Goal: Task Accomplishment & Management: Complete application form

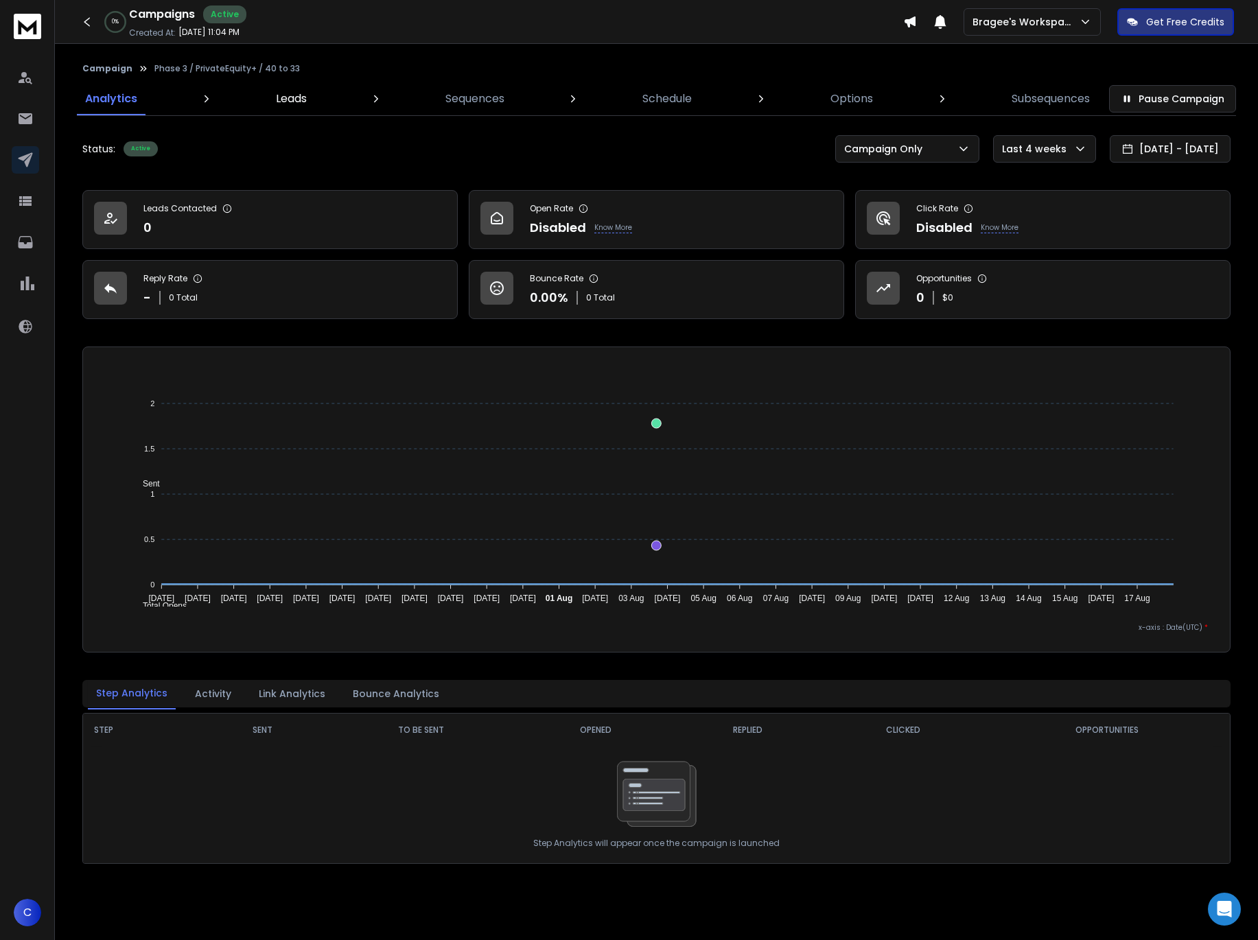
click at [303, 105] on p "Leads" at bounding box center [291, 99] width 31 height 16
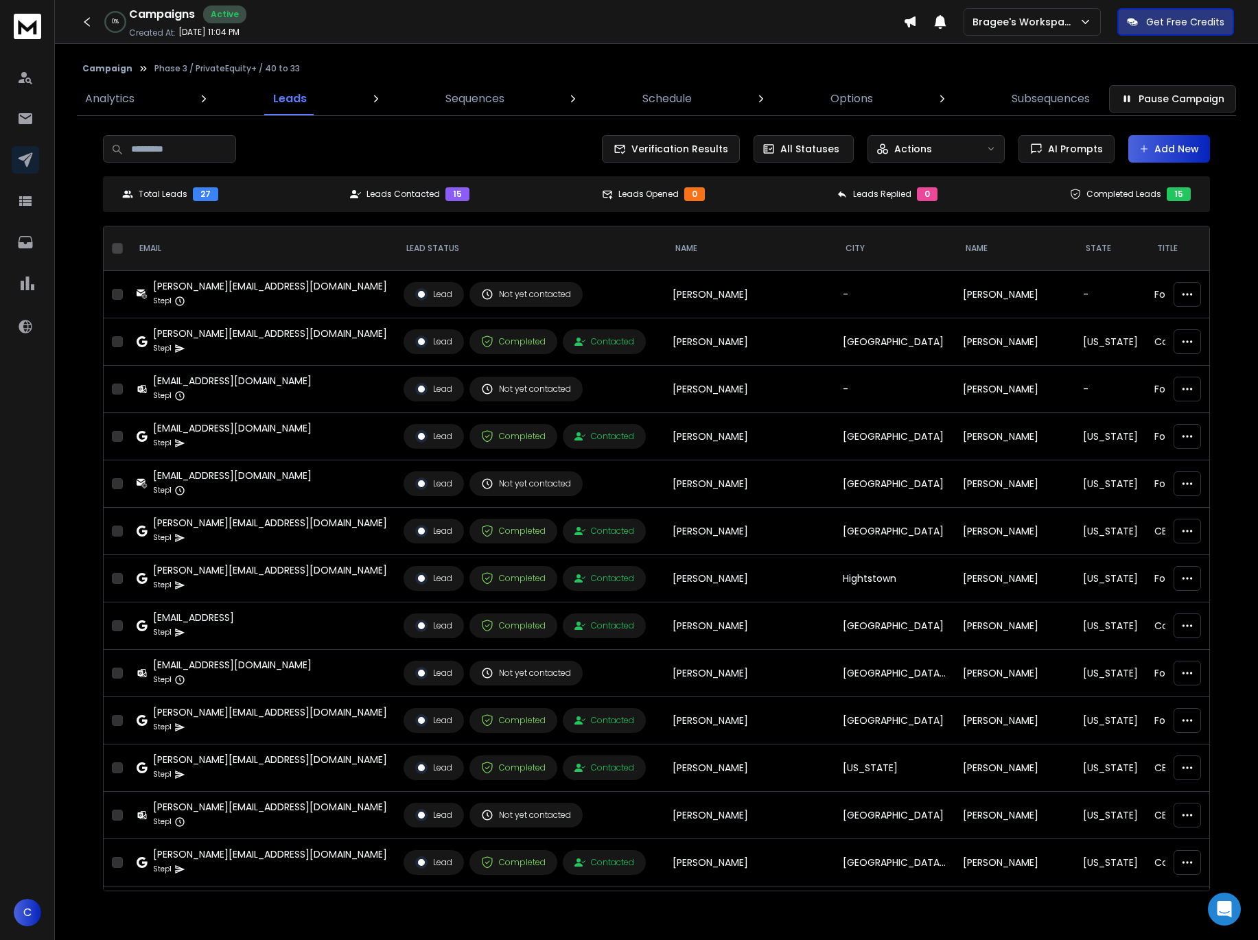
click at [1187, 158] on button "Add New" at bounding box center [1169, 148] width 82 height 27
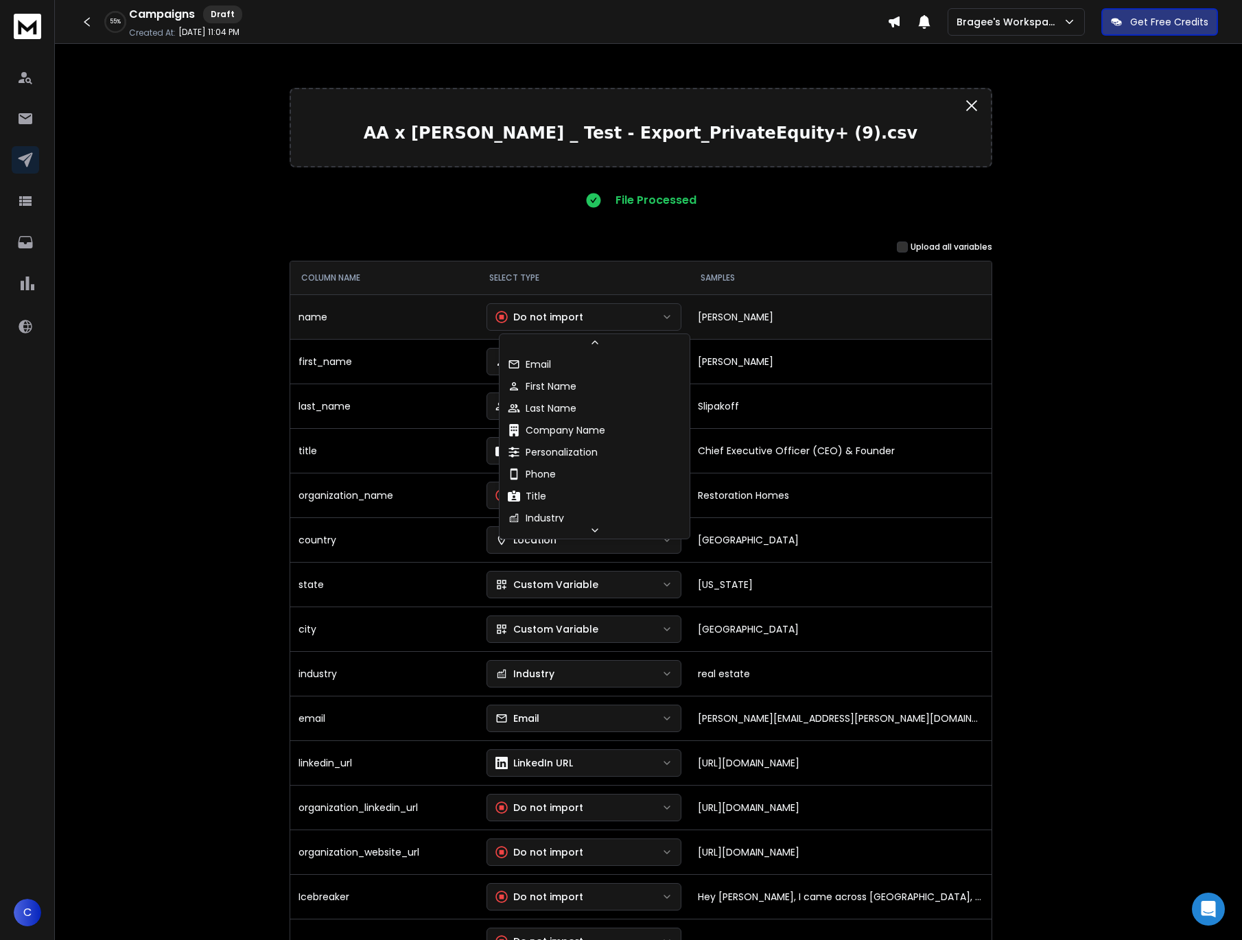
click at [655, 316] on button "Do not import" at bounding box center [583, 316] width 195 height 27
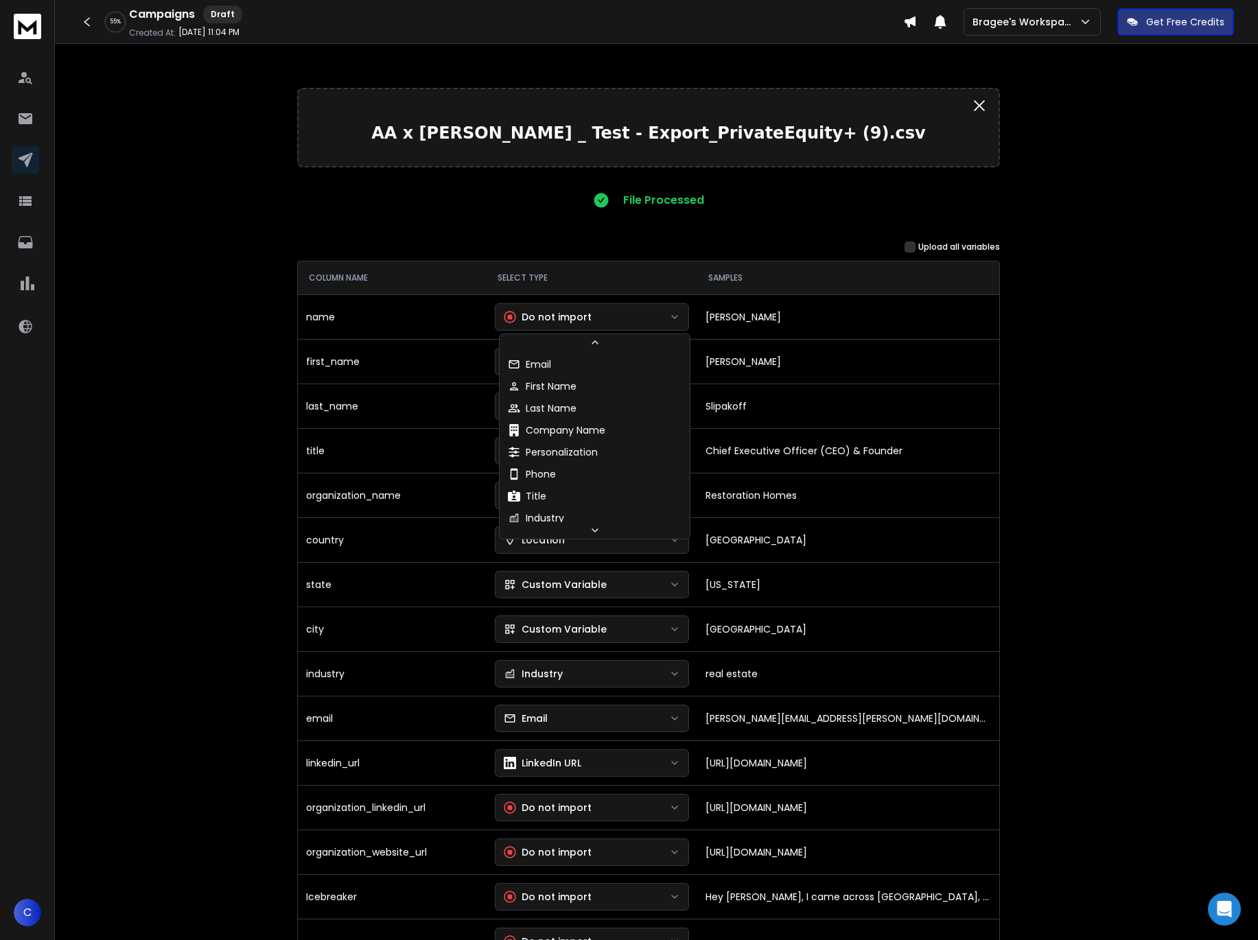
scroll to position [139, 0]
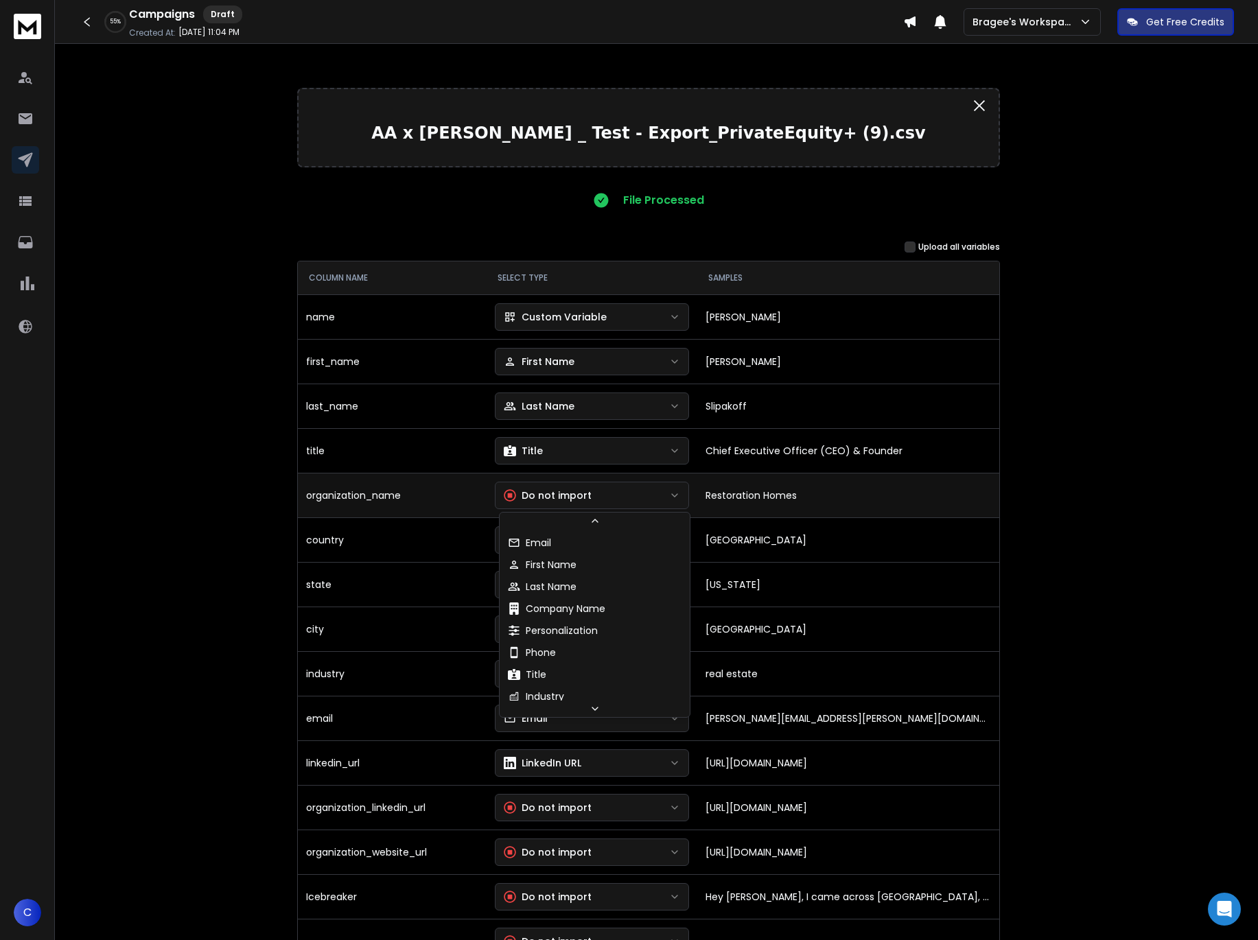
click at [641, 486] on button "Do not import" at bounding box center [592, 495] width 195 height 27
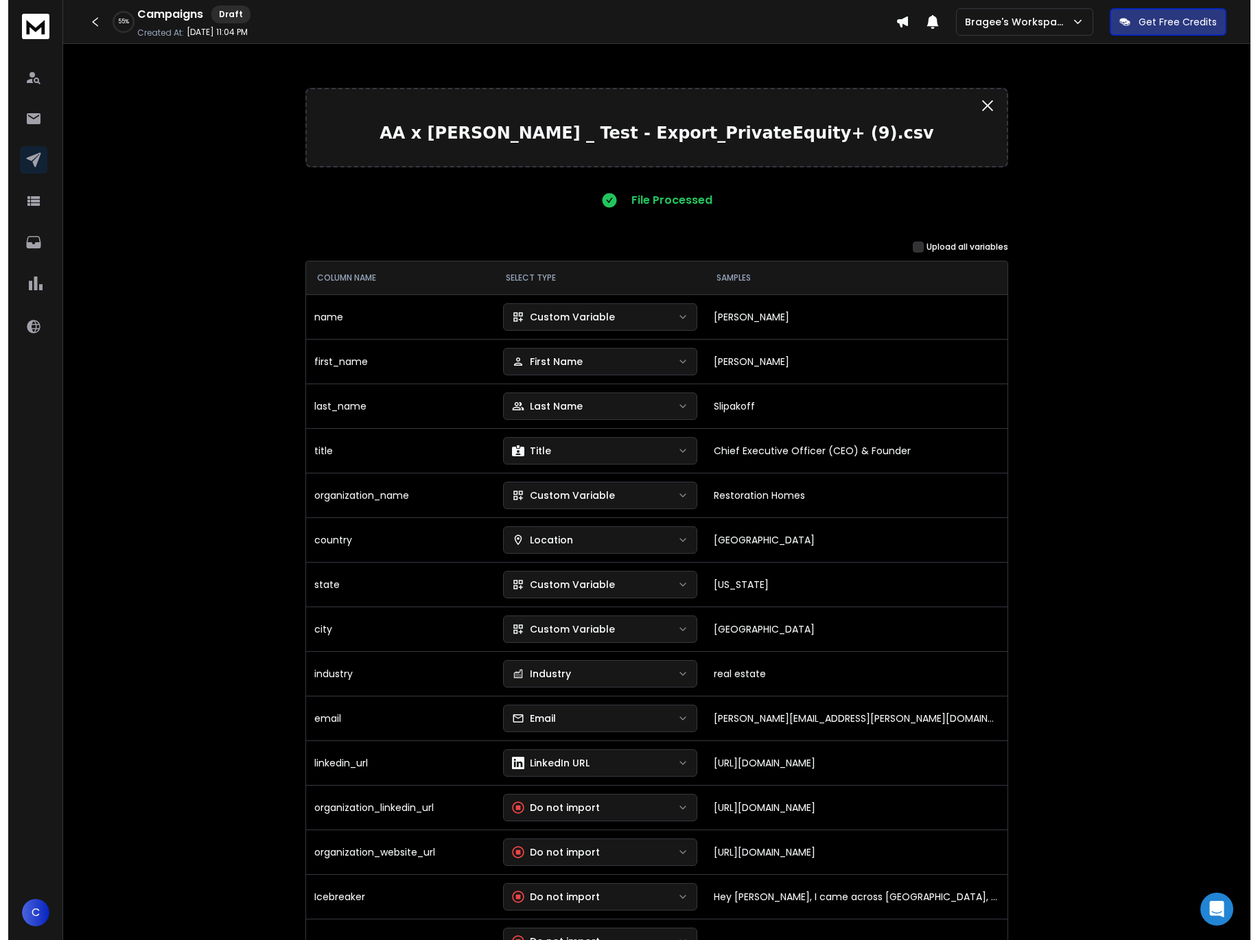
scroll to position [237, 0]
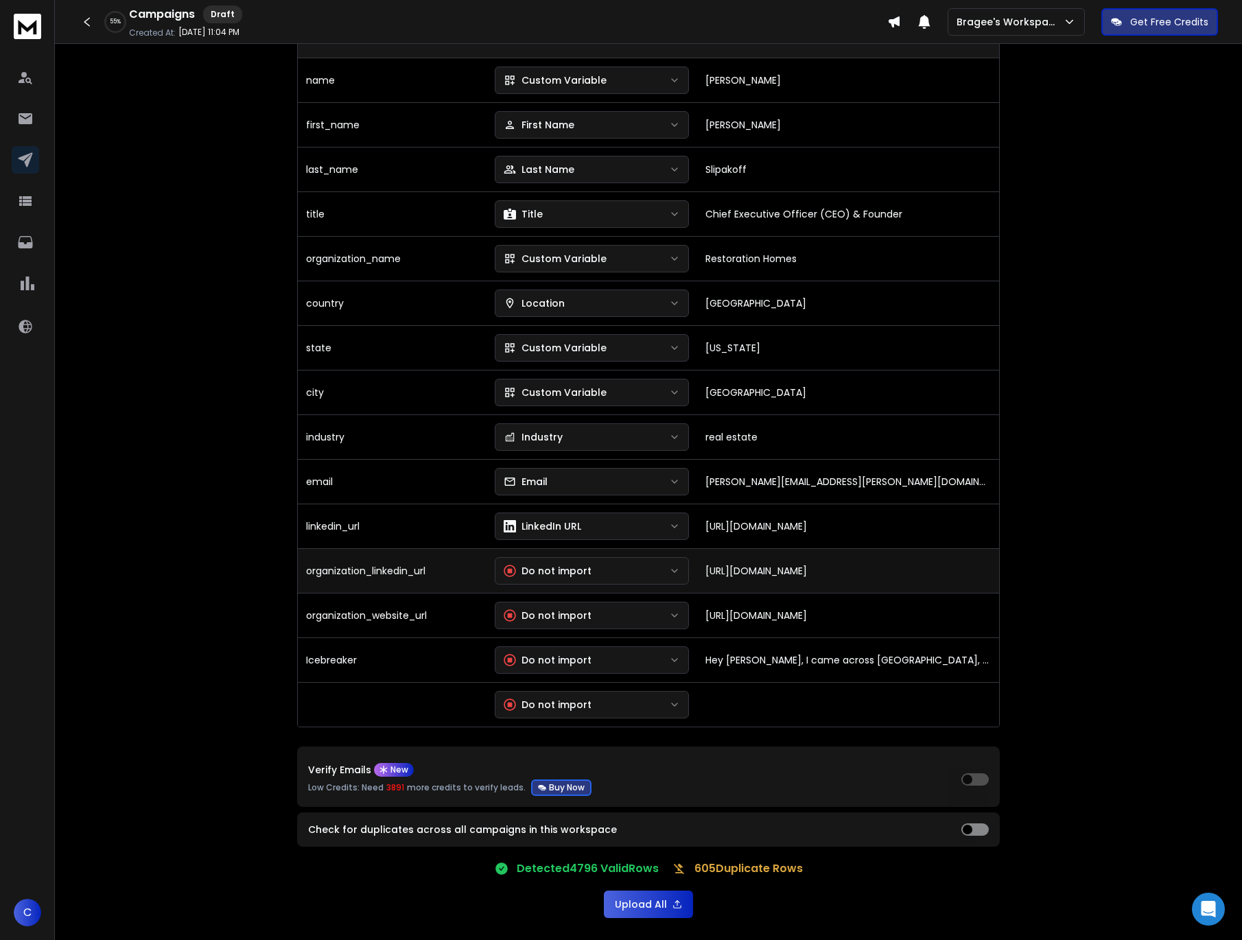
click at [600, 567] on button "Do not import" at bounding box center [592, 570] width 195 height 27
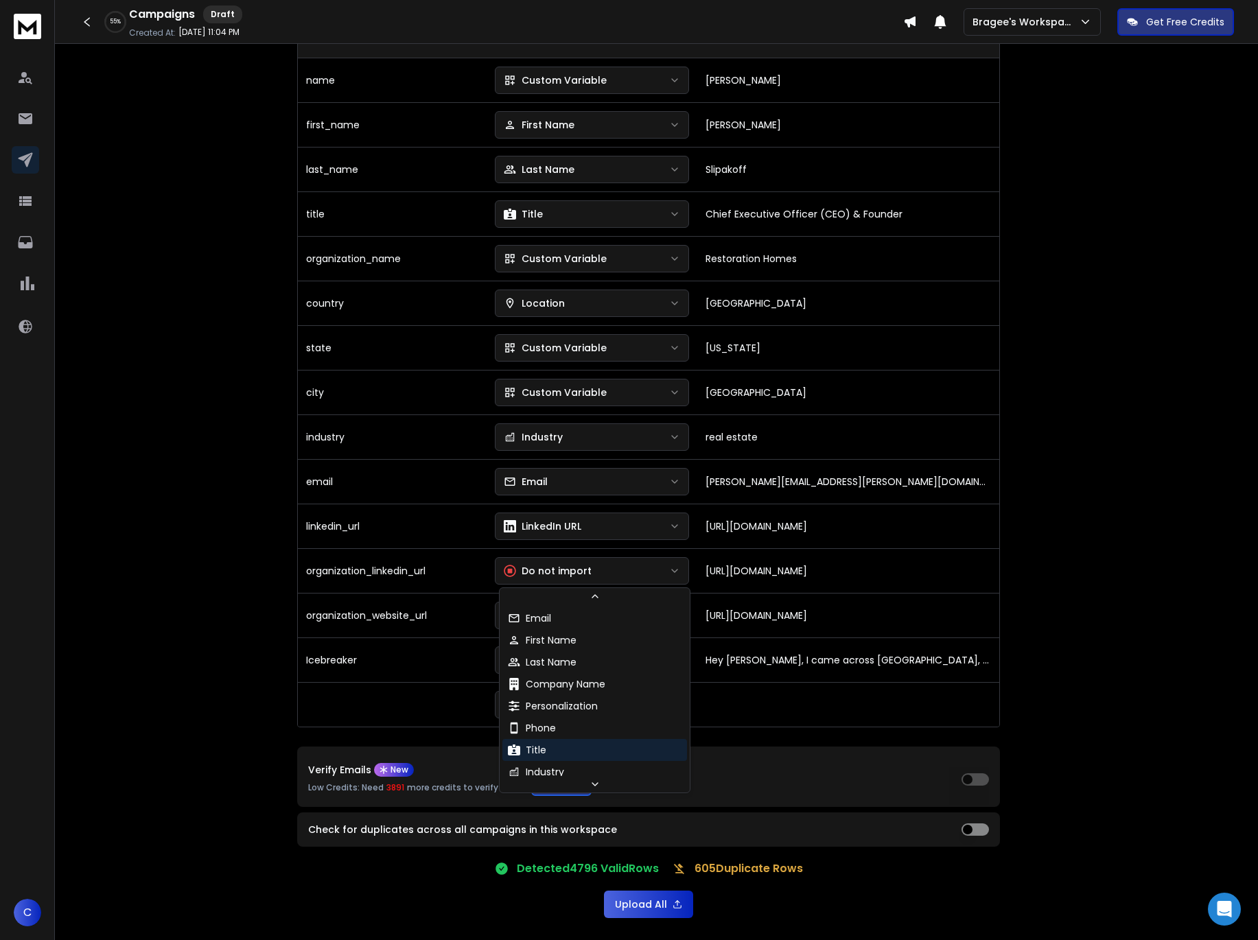
scroll to position [139, 0]
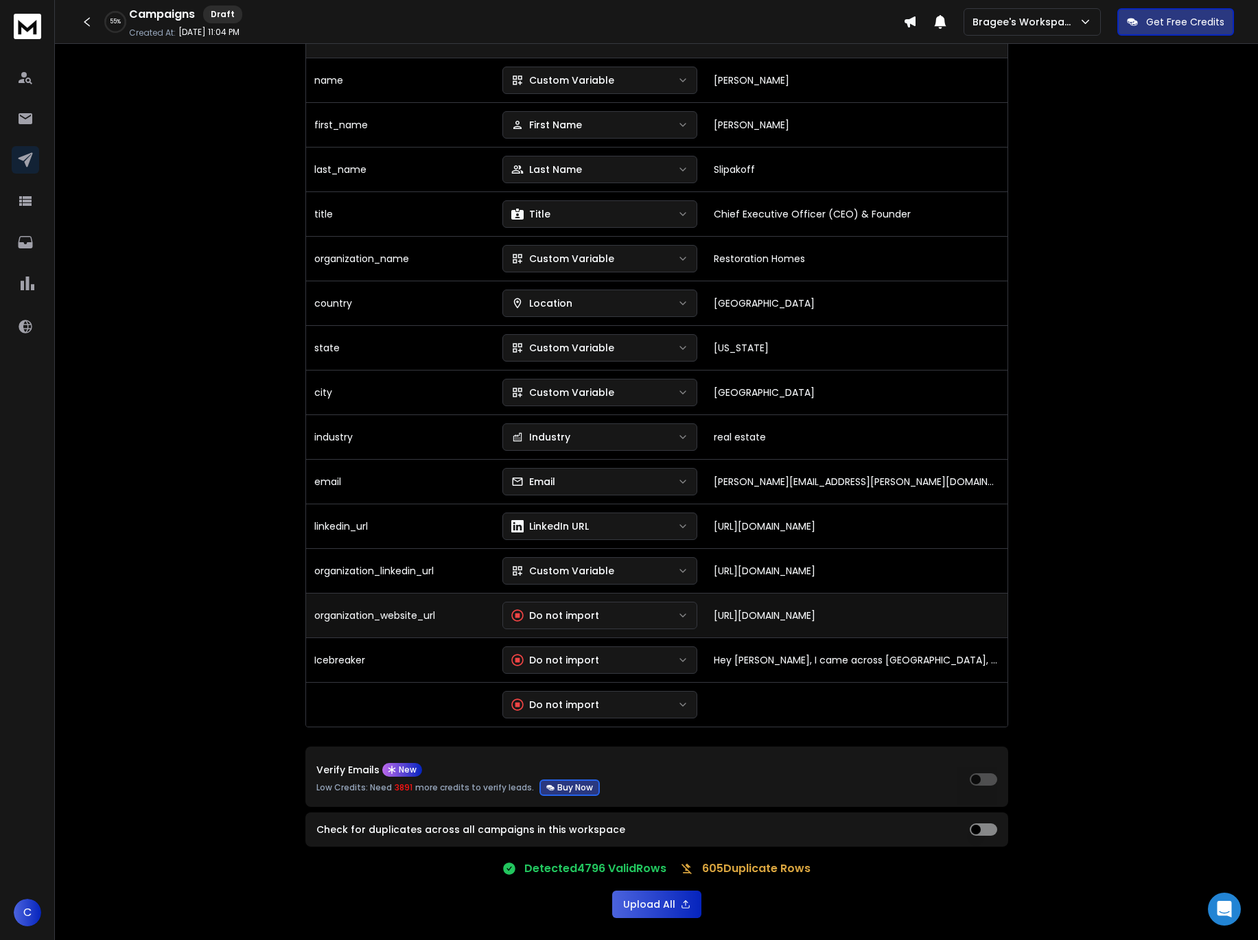
click at [563, 615] on div "Do not import" at bounding box center [555, 616] width 88 height 14
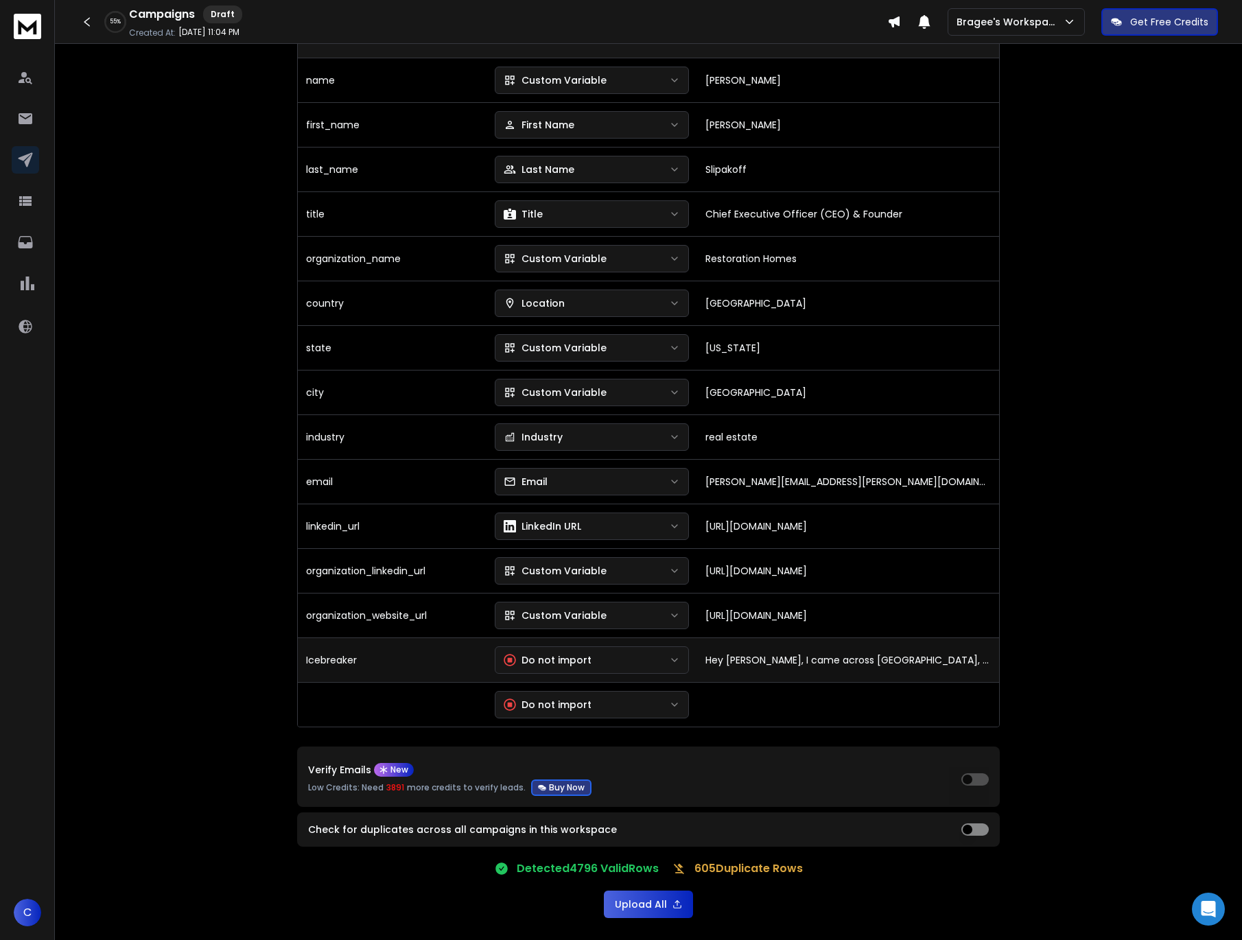
click at [581, 671] on button "Do not import" at bounding box center [592, 659] width 195 height 27
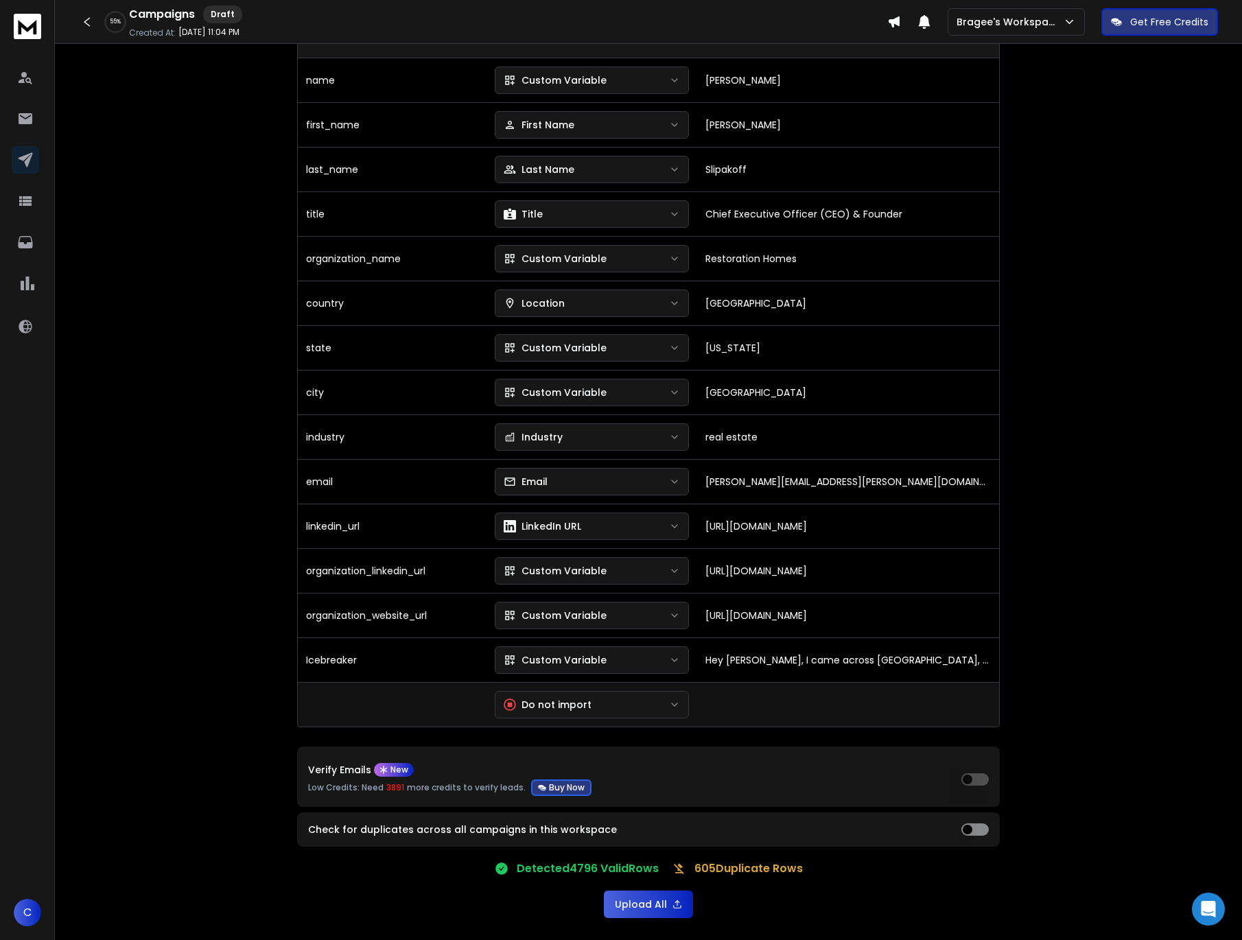
click at [542, 706] on div "Do not import" at bounding box center [548, 705] width 88 height 14
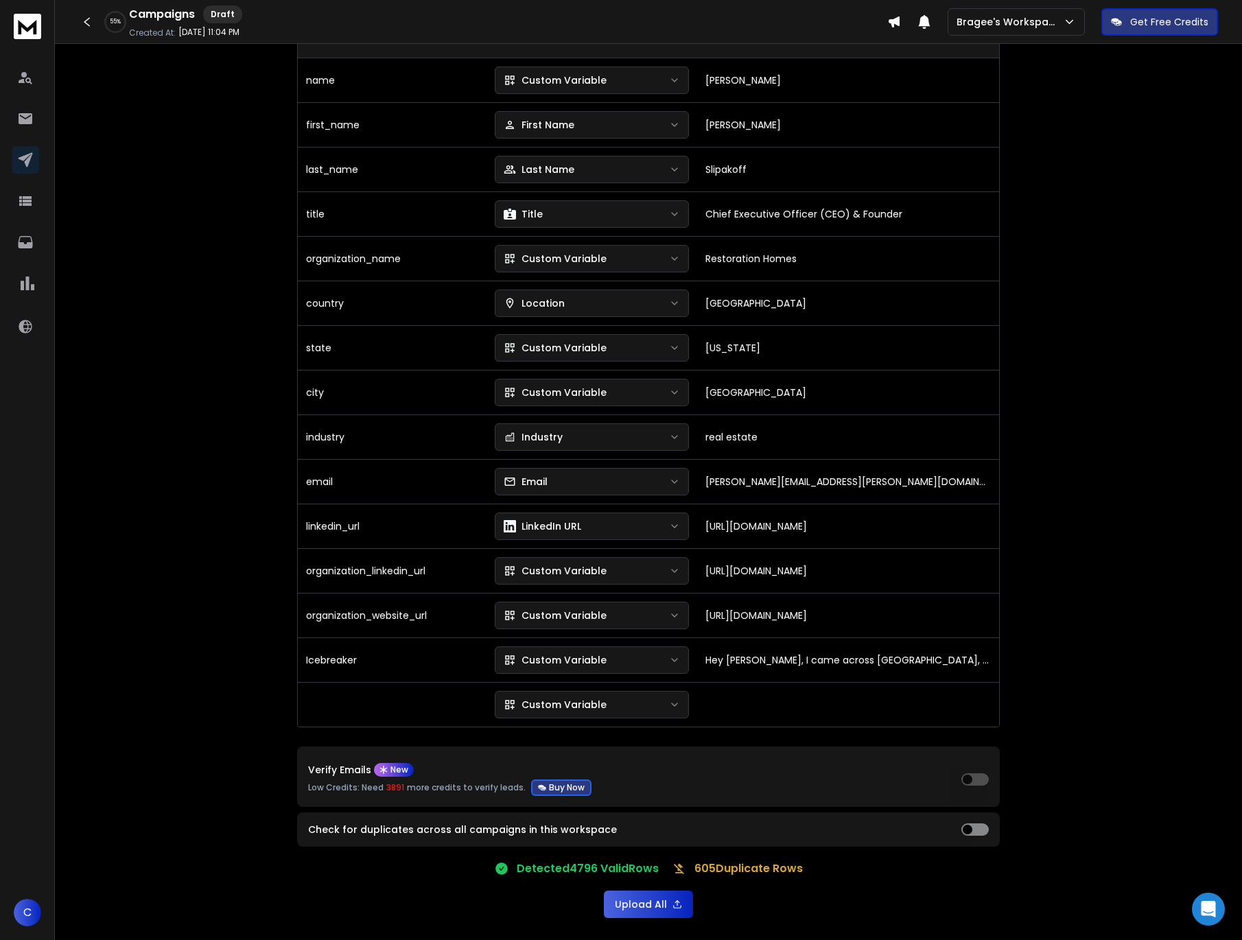
click at [965, 829] on button "Check for duplicates across all campaigns in this workspace" at bounding box center [974, 829] width 27 height 12
click at [672, 908] on icon at bounding box center [677, 905] width 10 height 10
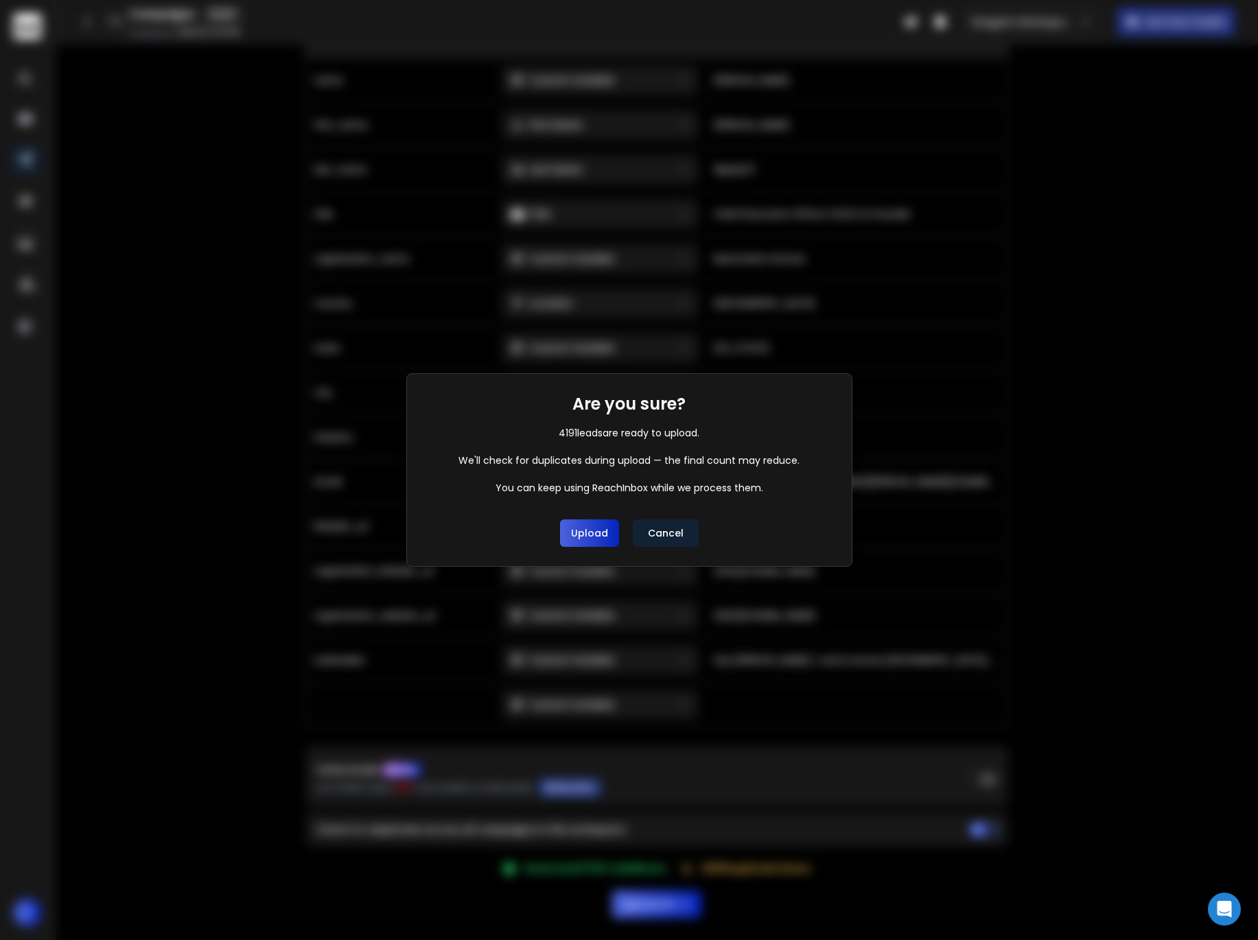
click at [602, 523] on button "Upload" at bounding box center [589, 532] width 59 height 27
